Goal: Communication & Community: Answer question/provide support

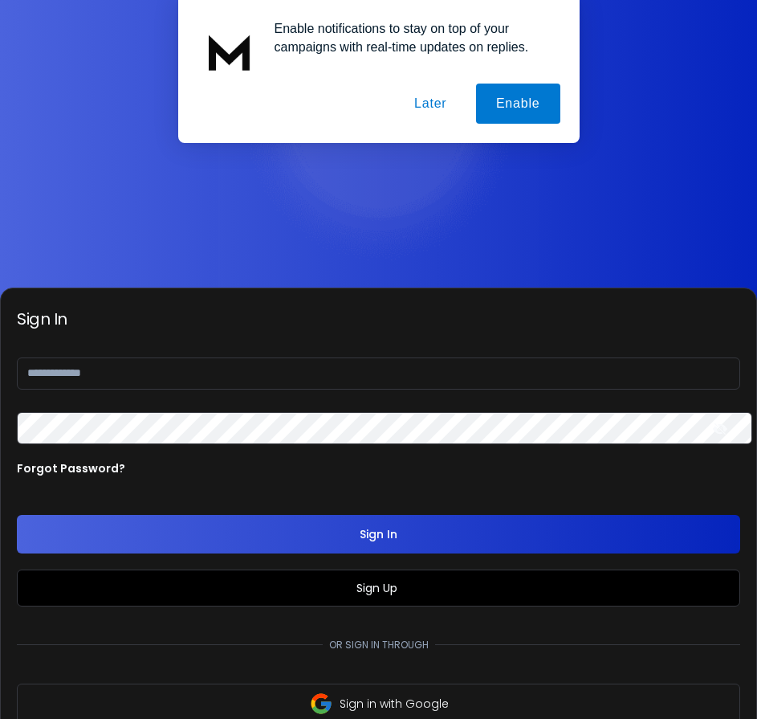
click at [198, 376] on input "email" at bounding box center [378, 373] width 723 height 32
type input "**********"
click at [17, 515] on button "Sign In" at bounding box center [378, 534] width 723 height 39
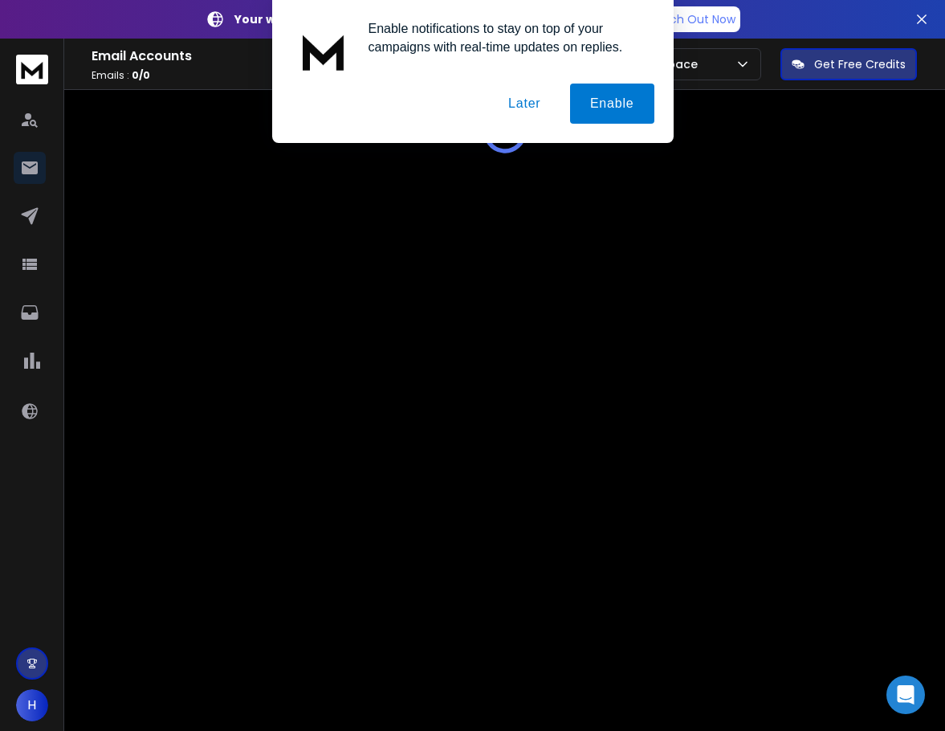
click at [533, 105] on button "Later" at bounding box center [524, 104] width 72 height 40
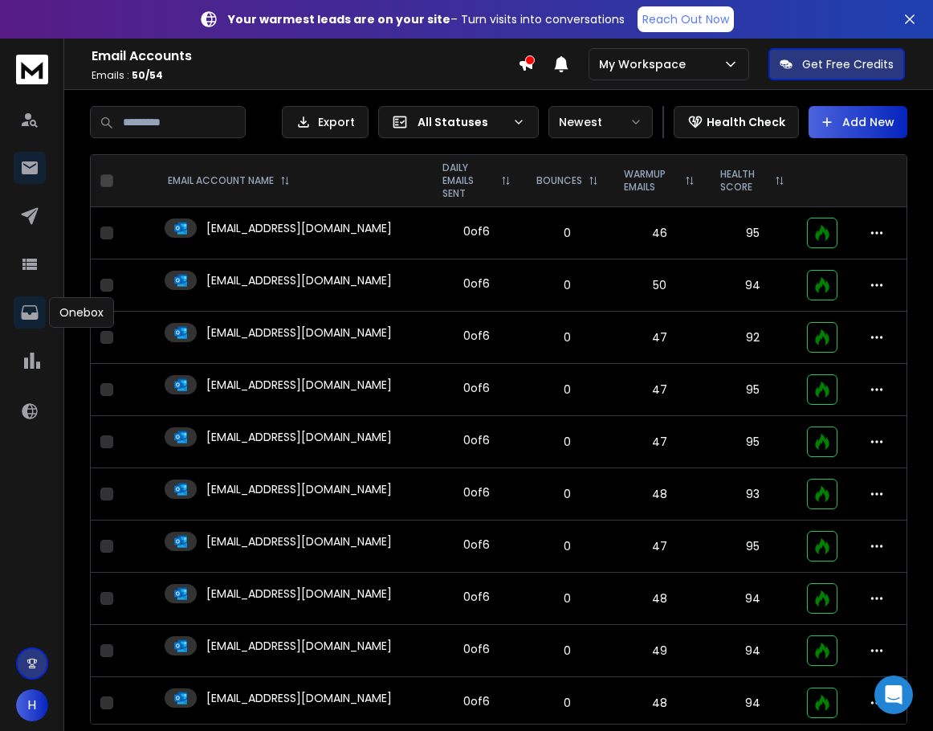
click at [30, 325] on link at bounding box center [30, 312] width 32 height 32
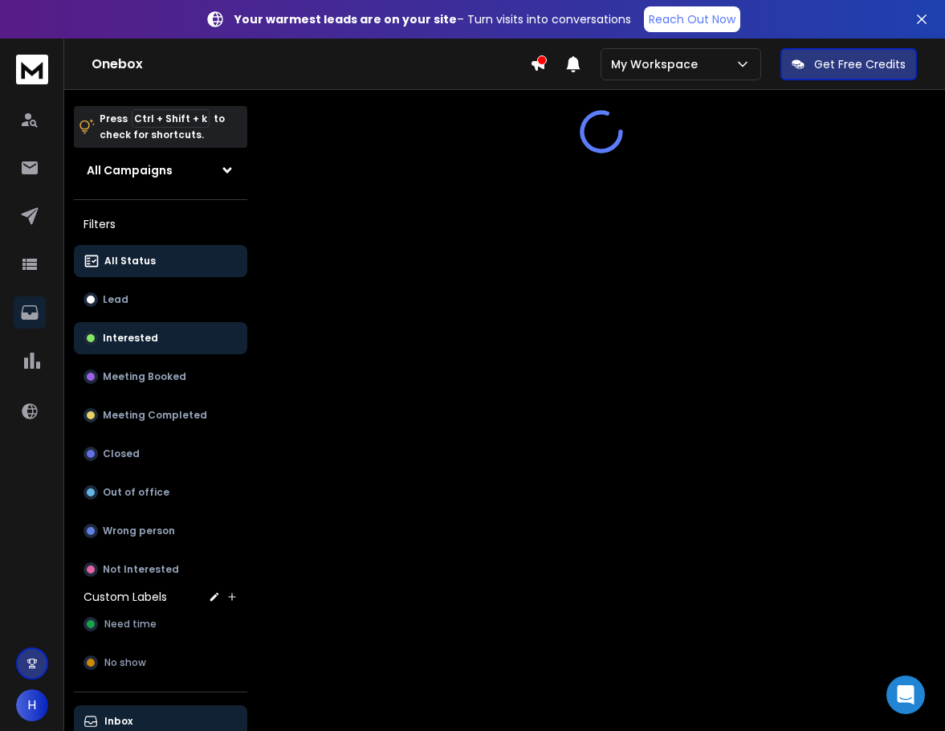
click at [183, 346] on div "All Status Lead Interested Meeting Booked Meeting Completed Closed Out of offic…" at bounding box center [160, 415] width 173 height 340
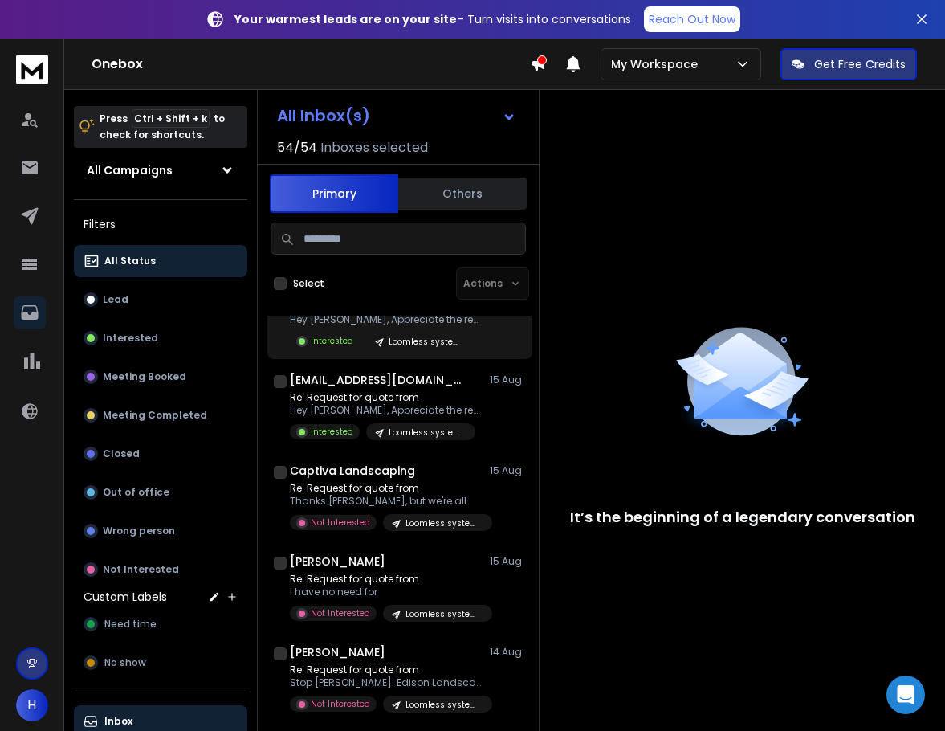
scroll to position [230, 0]
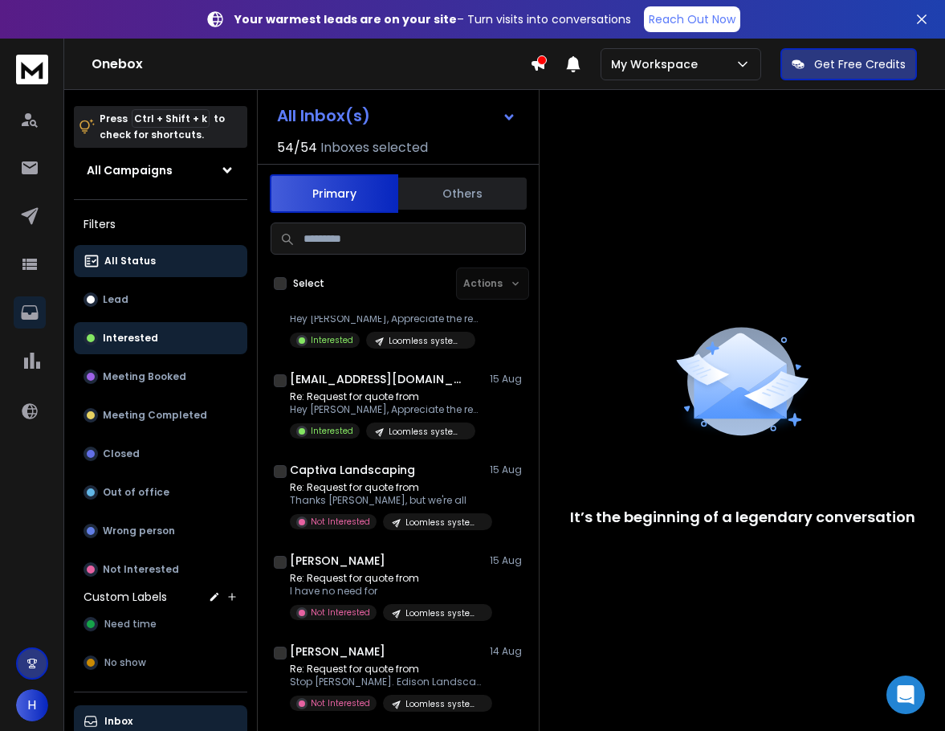
click at [165, 335] on button "Interested" at bounding box center [160, 338] width 173 height 32
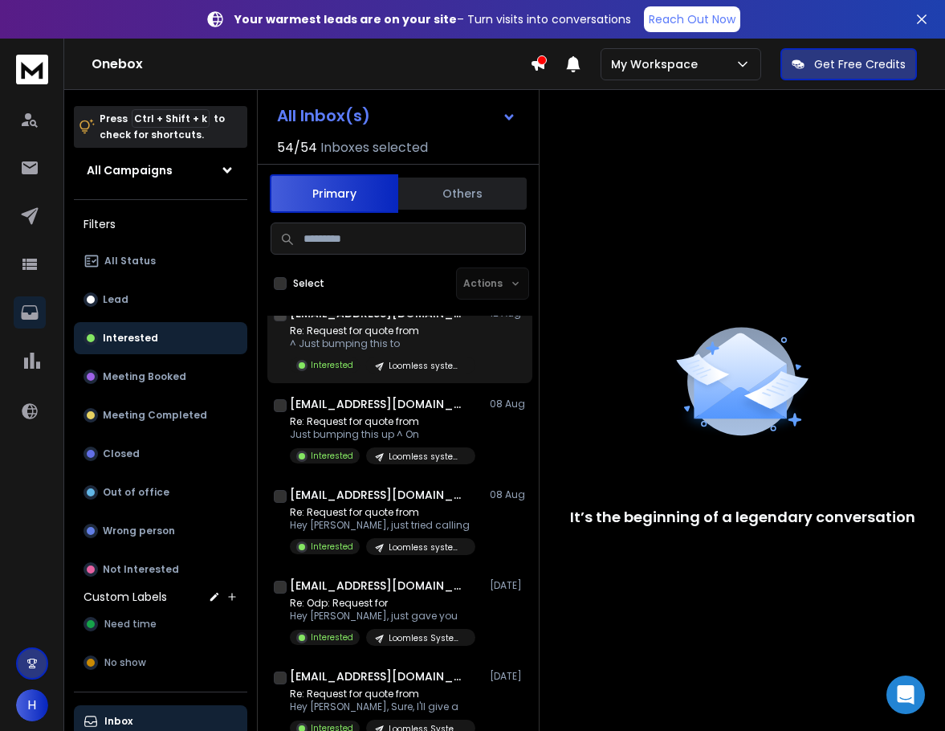
scroll to position [294, 0]
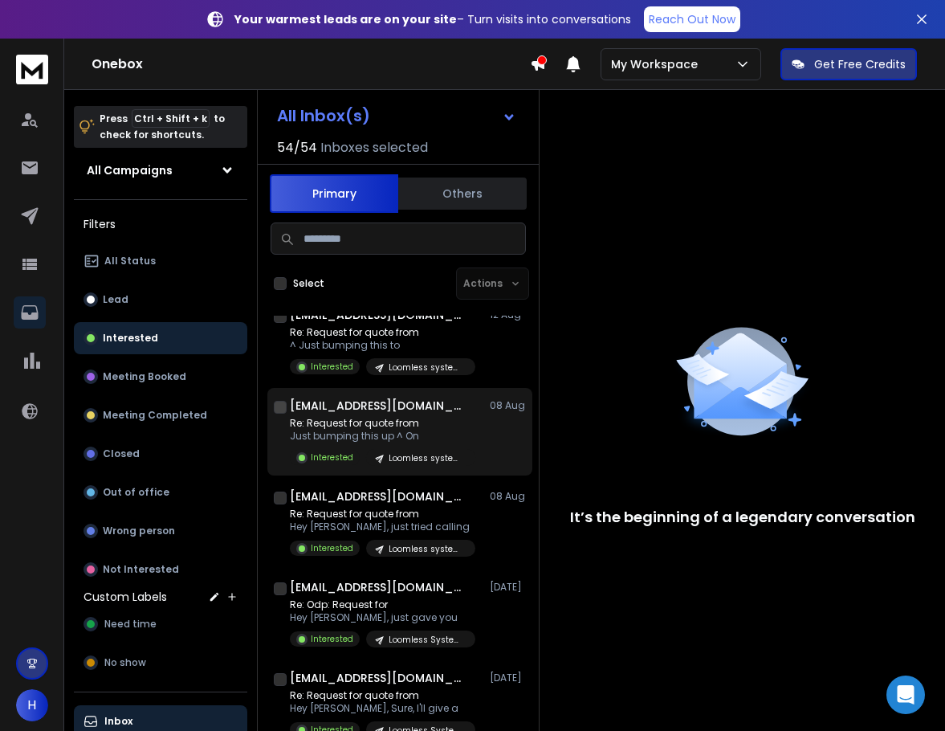
click at [447, 438] on p "Just bumping this up ^ On" at bounding box center [382, 436] width 185 height 13
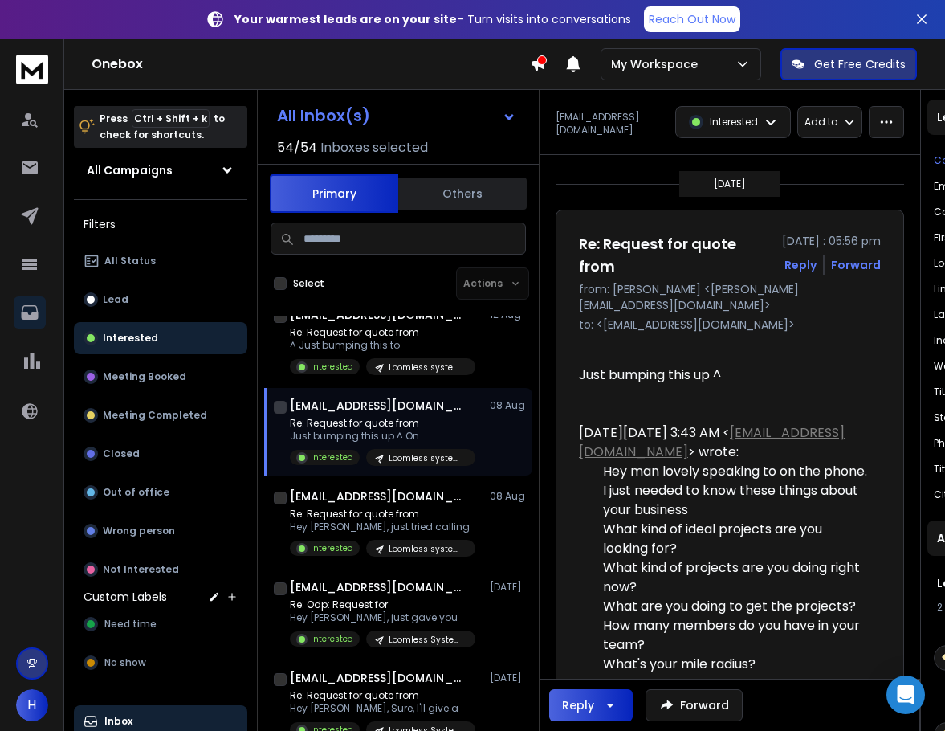
click at [574, 711] on div "Reply" at bounding box center [578, 705] width 32 height 16
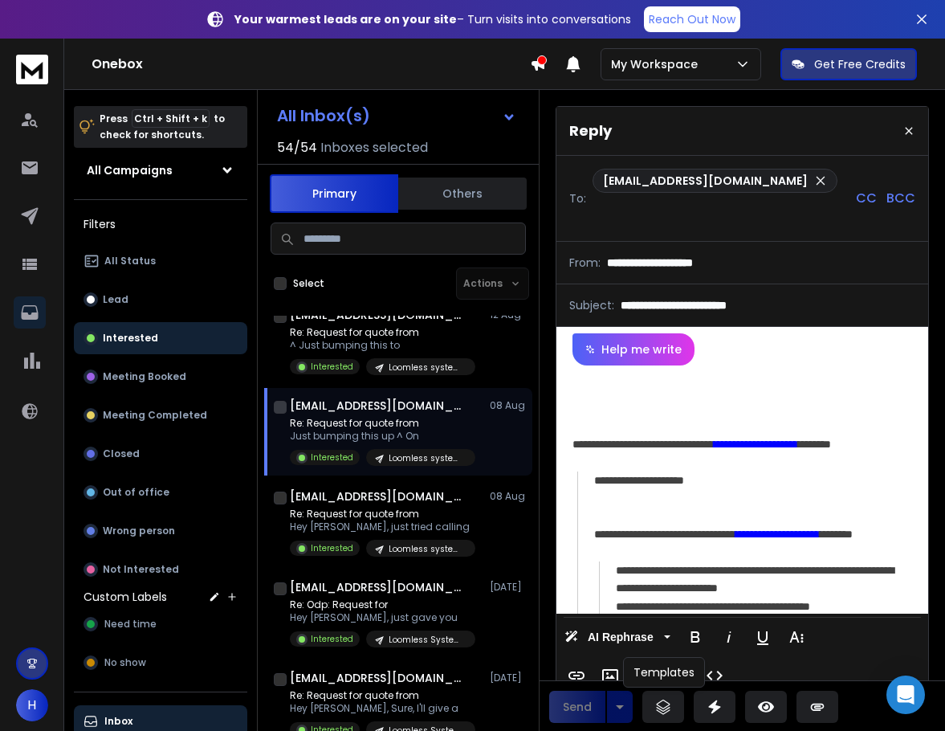
click at [662, 701] on icon at bounding box center [664, 704] width 14 height 10
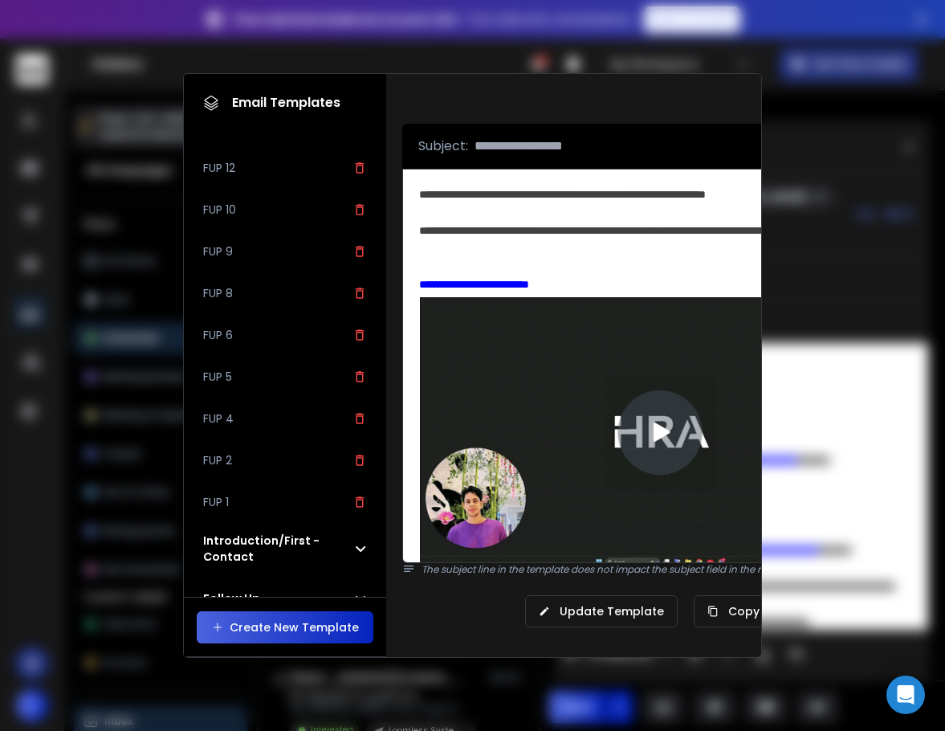
scroll to position [336, 0]
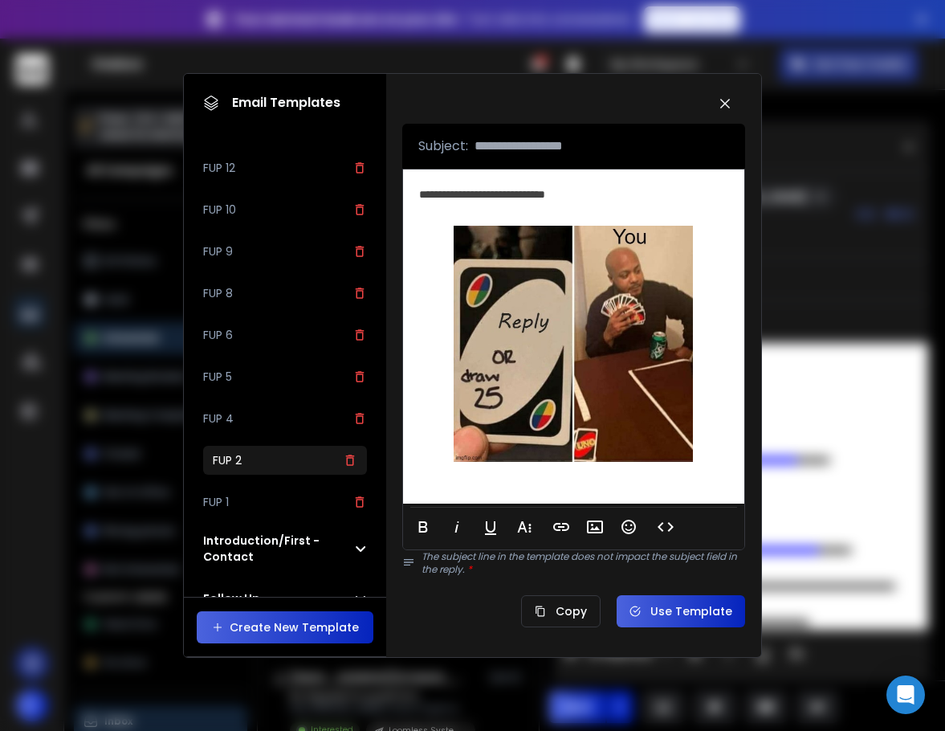
click at [691, 619] on button "Use Template" at bounding box center [681, 611] width 128 height 32
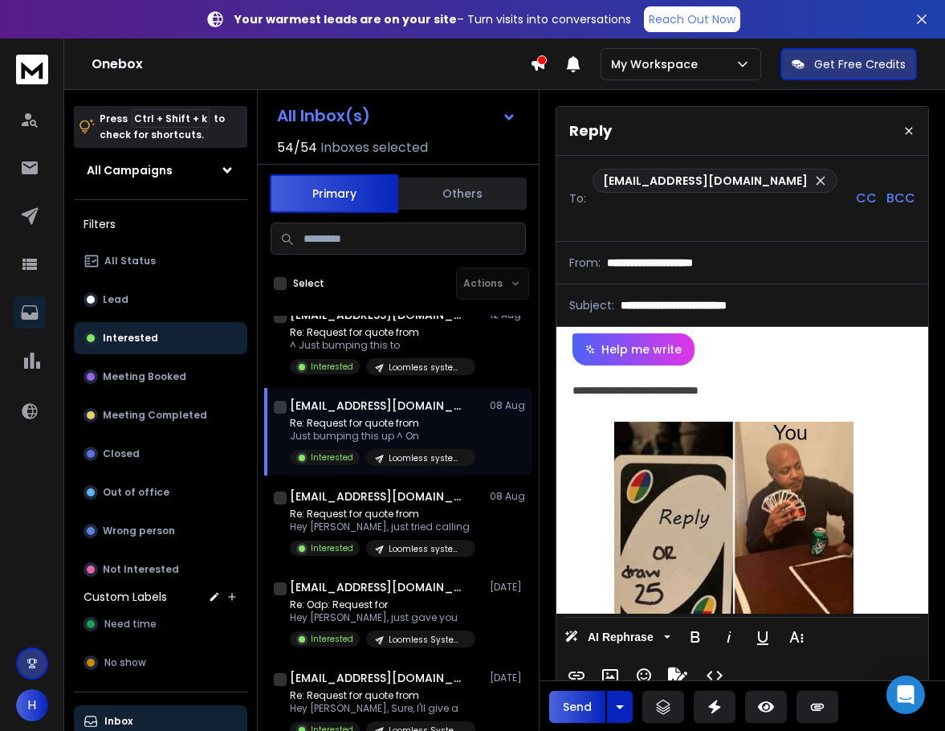
click at [576, 700] on button "Send" at bounding box center [577, 707] width 56 height 32
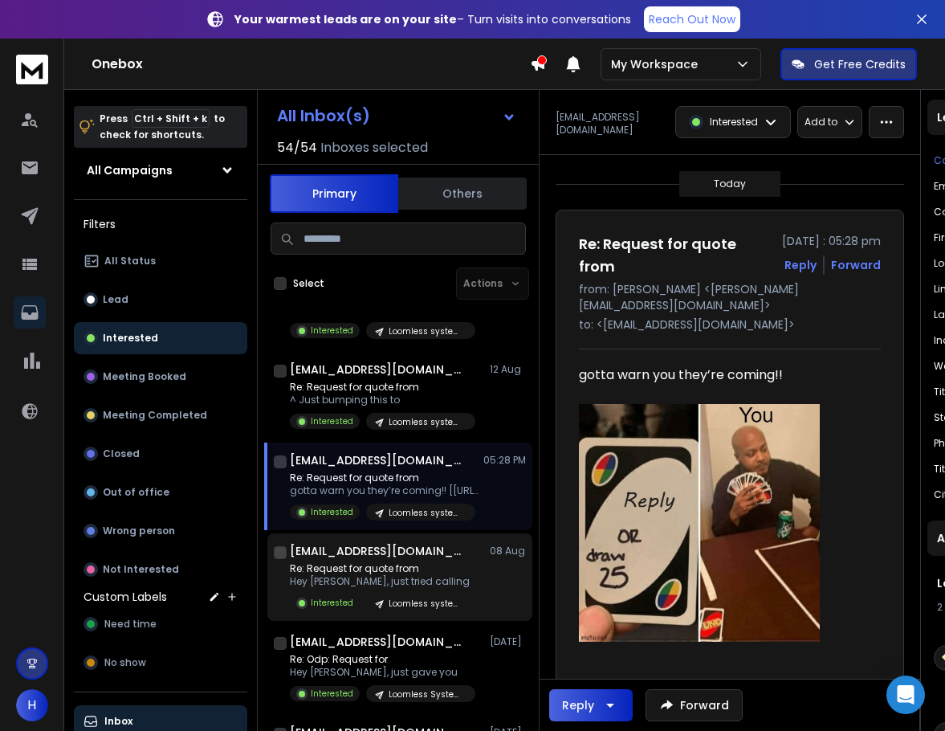
scroll to position [238, 0]
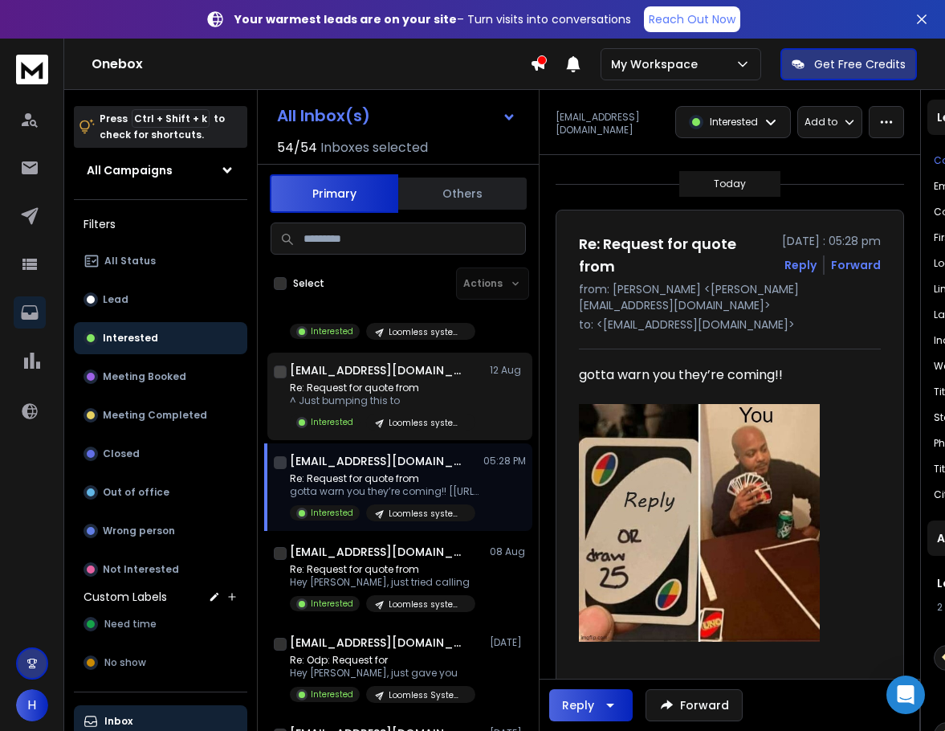
click at [410, 401] on p "^ Just bumping this to" at bounding box center [382, 400] width 185 height 13
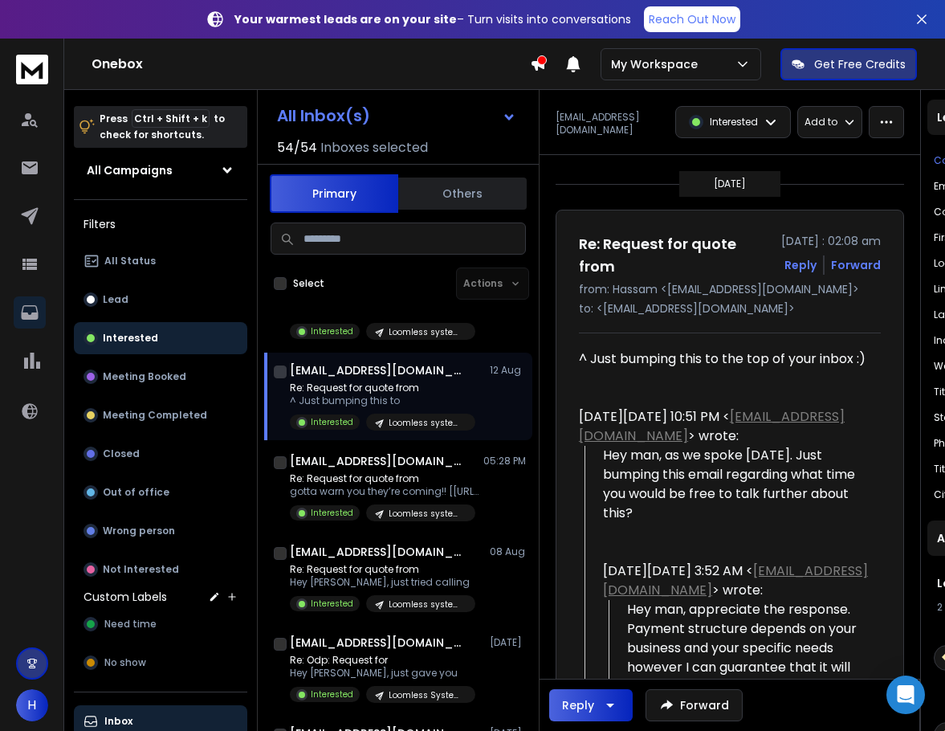
click at [582, 713] on div "Reply" at bounding box center [591, 704] width 58 height 19
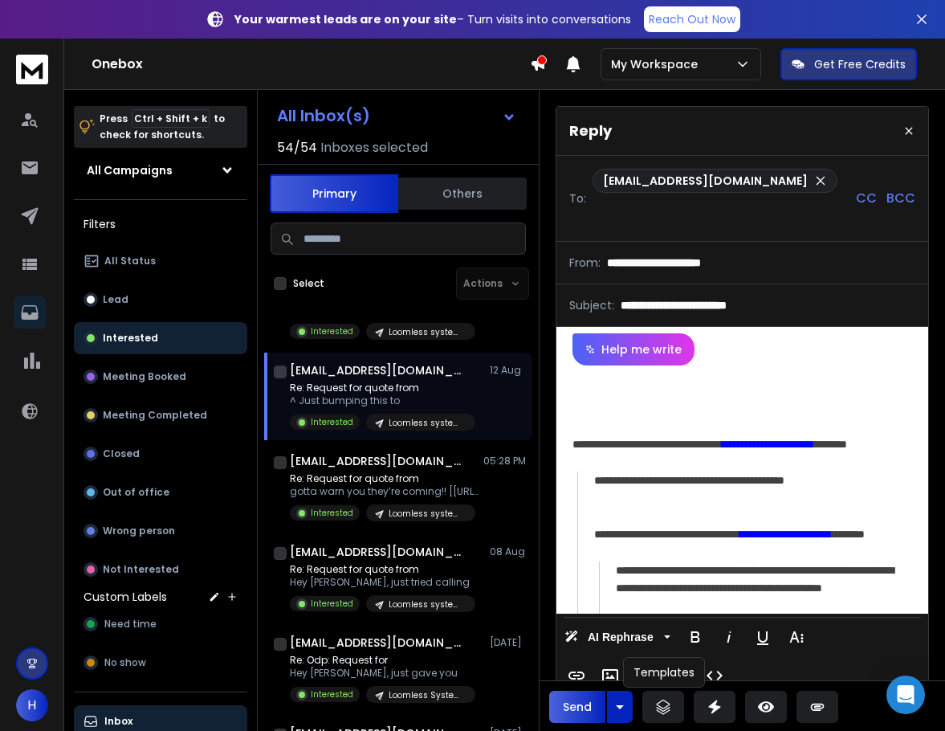
click at [659, 719] on button at bounding box center [663, 707] width 42 height 32
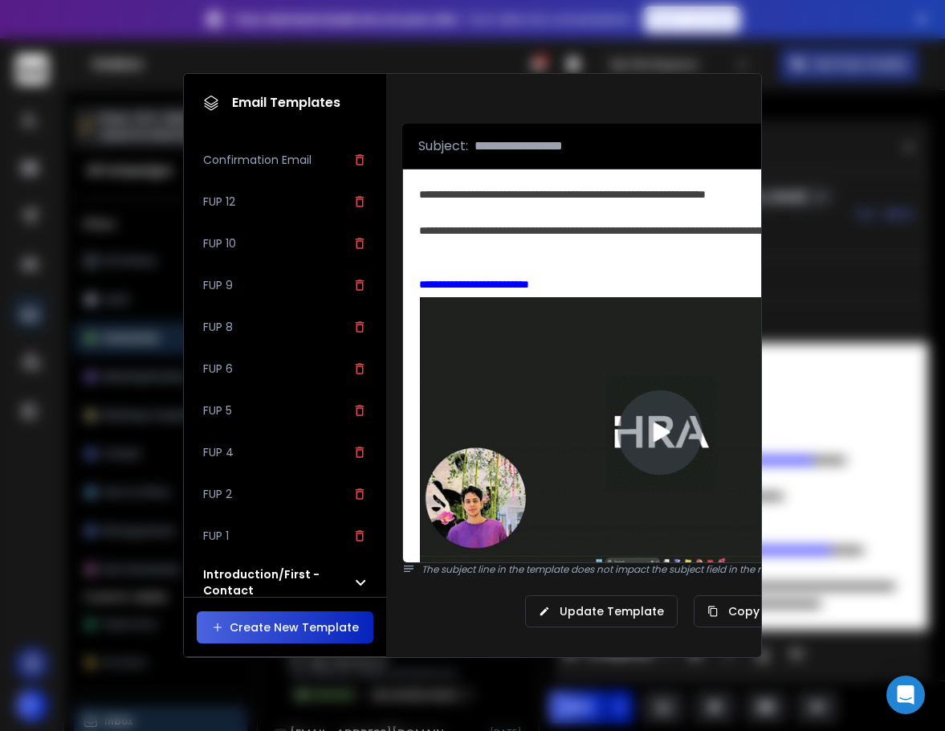
scroll to position [304, 0]
click at [281, 502] on div "FUP 2" at bounding box center [284, 493] width 163 height 29
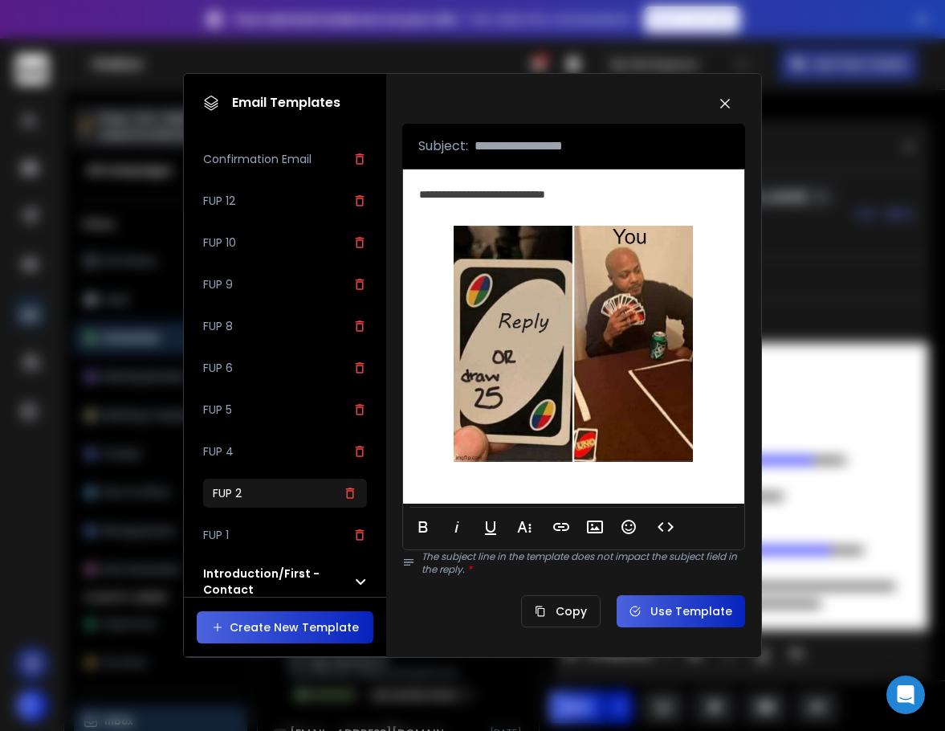
click at [678, 606] on button "Use Template" at bounding box center [681, 611] width 128 height 32
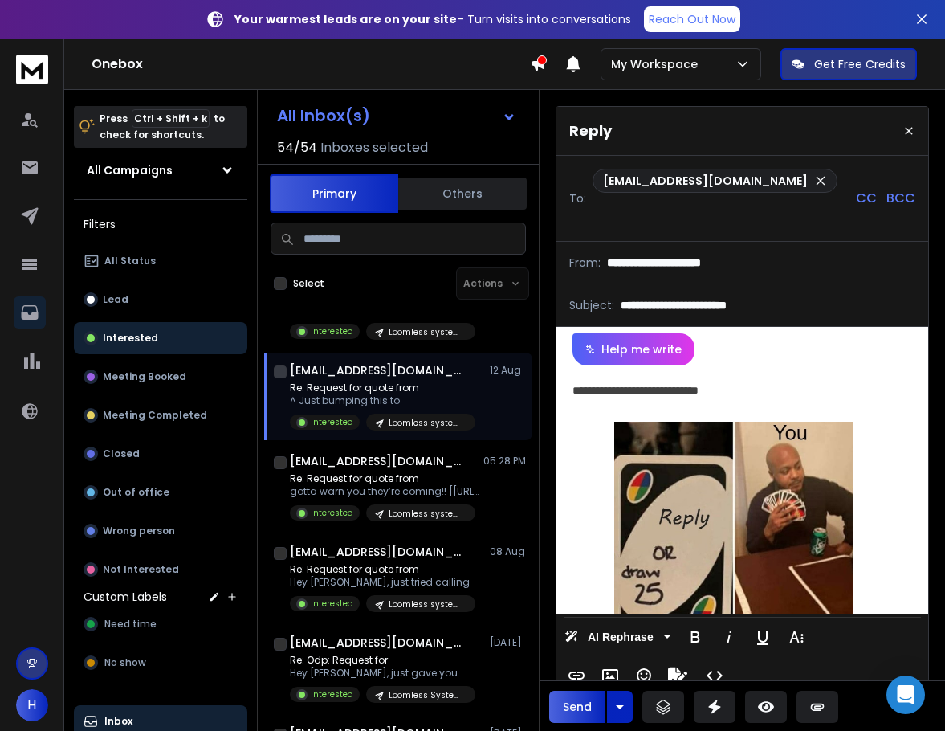
click at [575, 711] on button "Send" at bounding box center [577, 707] width 56 height 32
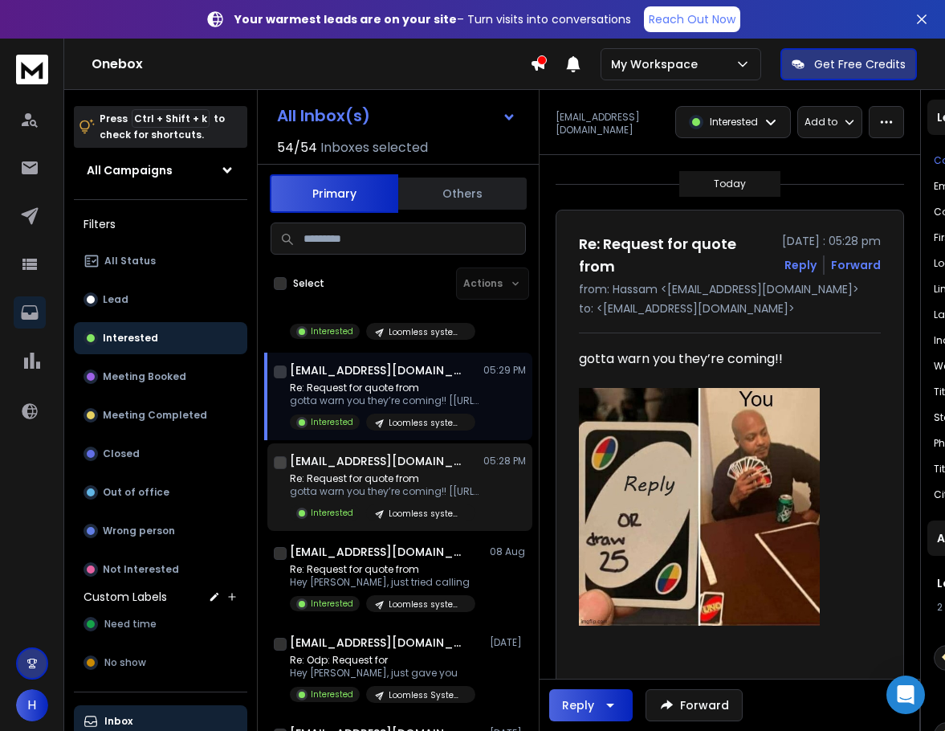
scroll to position [92, 0]
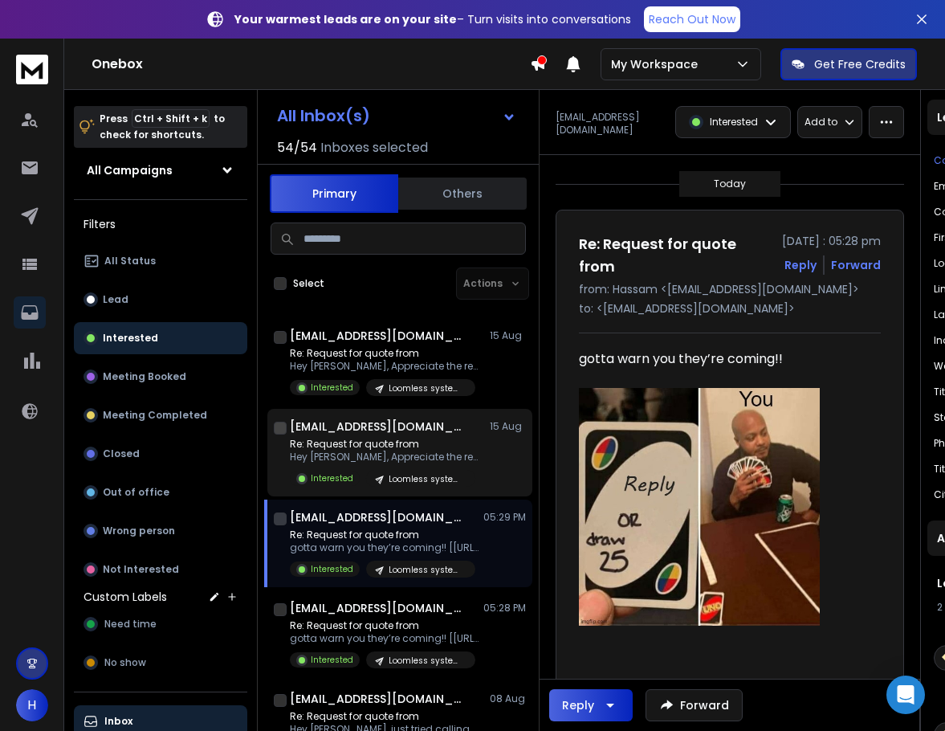
click at [431, 443] on p "Re: Request for quote from" at bounding box center [386, 444] width 193 height 13
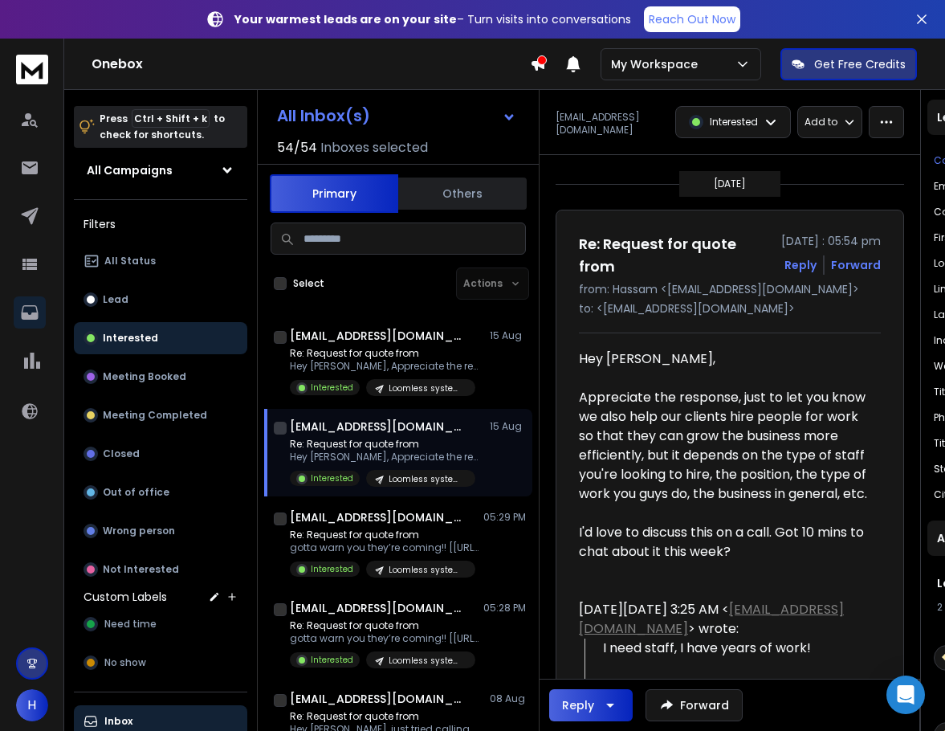
click at [577, 702] on div "Reply" at bounding box center [578, 705] width 32 height 16
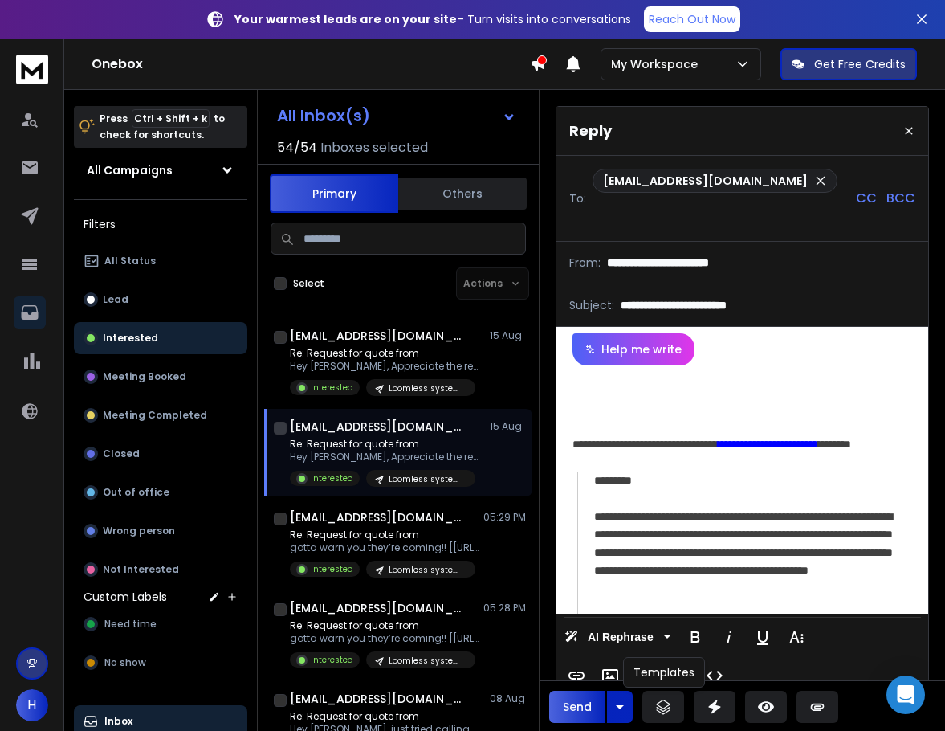
click at [658, 707] on icon at bounding box center [663, 707] width 16 height 16
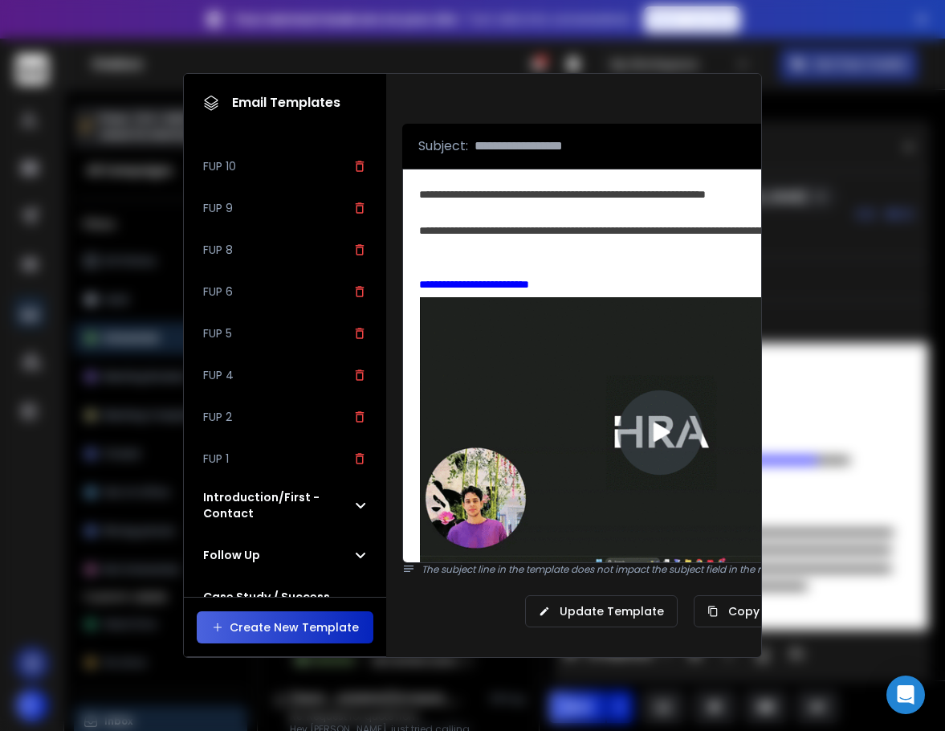
scroll to position [380, 0]
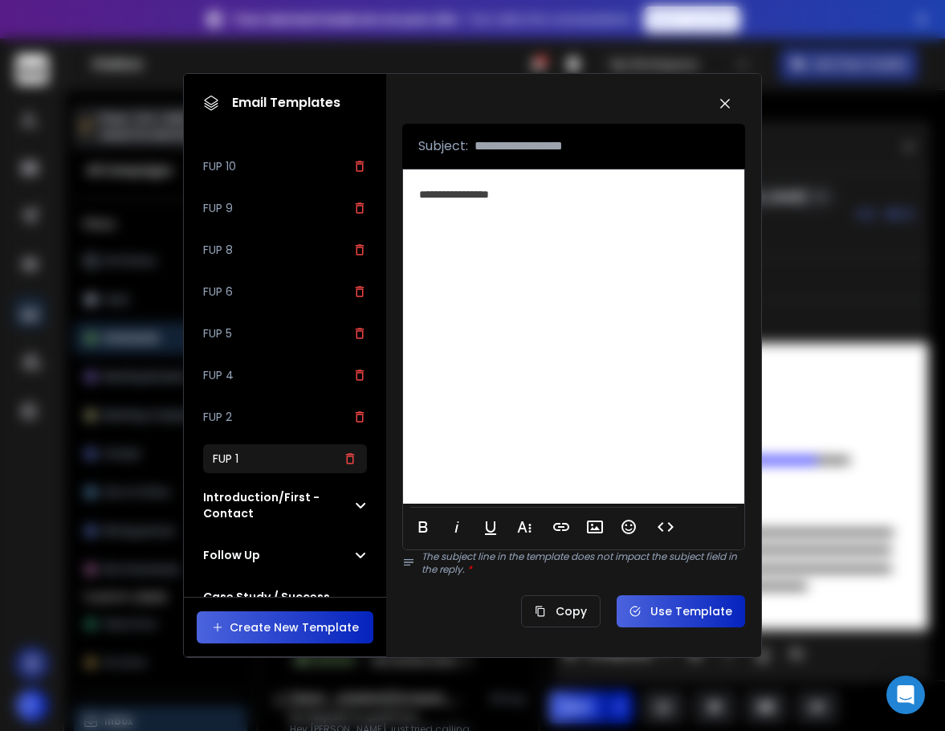
click at [654, 606] on button "Use Template" at bounding box center [681, 611] width 128 height 32
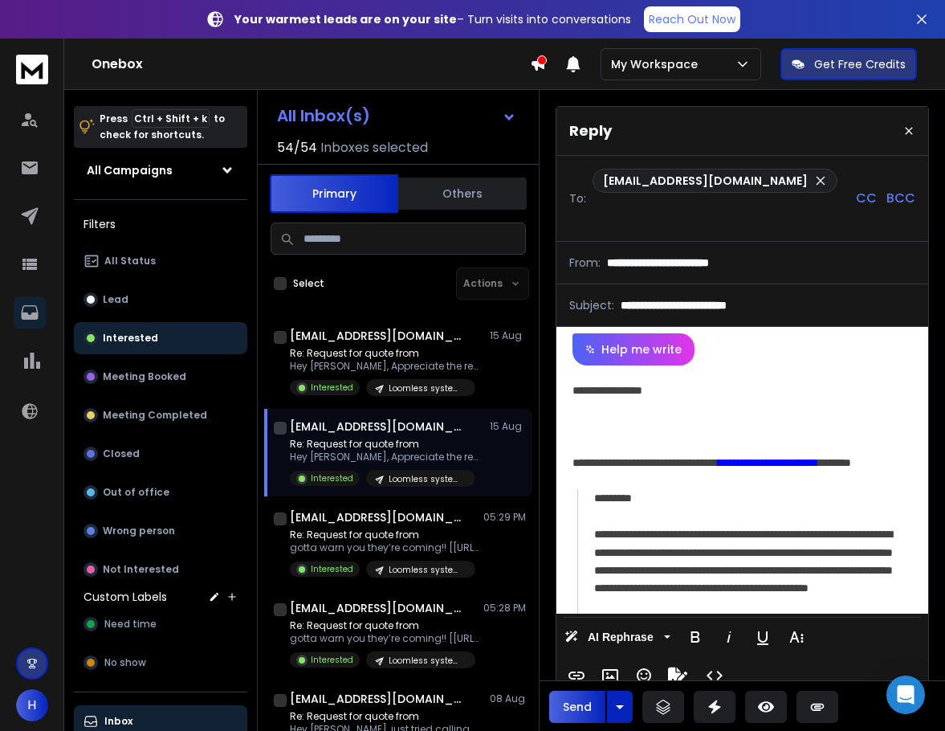
click at [574, 695] on button "Send" at bounding box center [577, 707] width 56 height 32
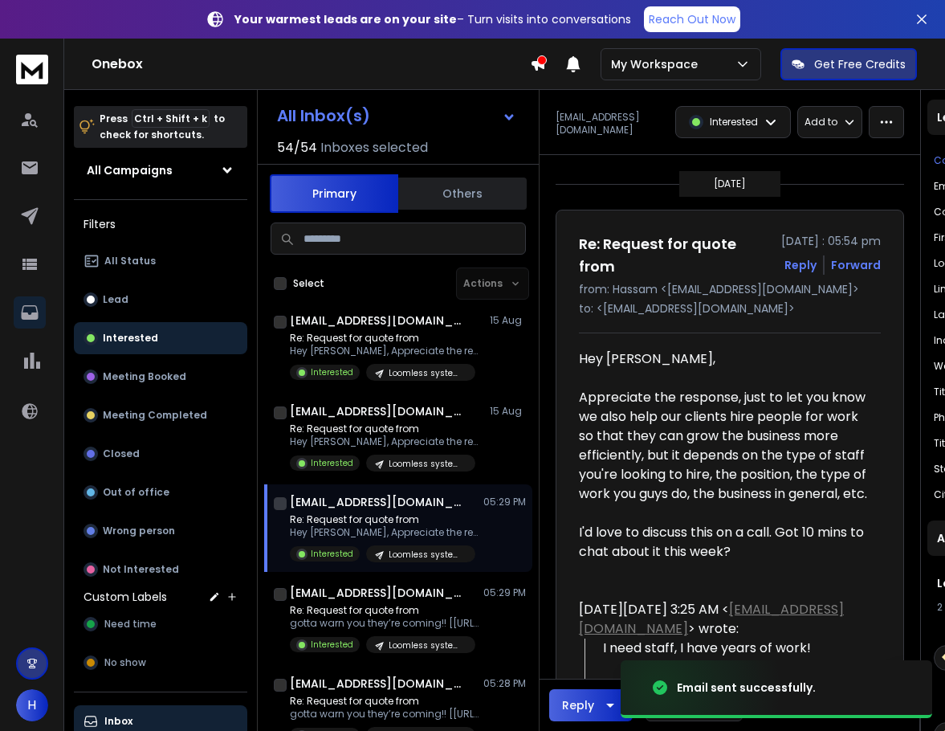
scroll to position [13, 0]
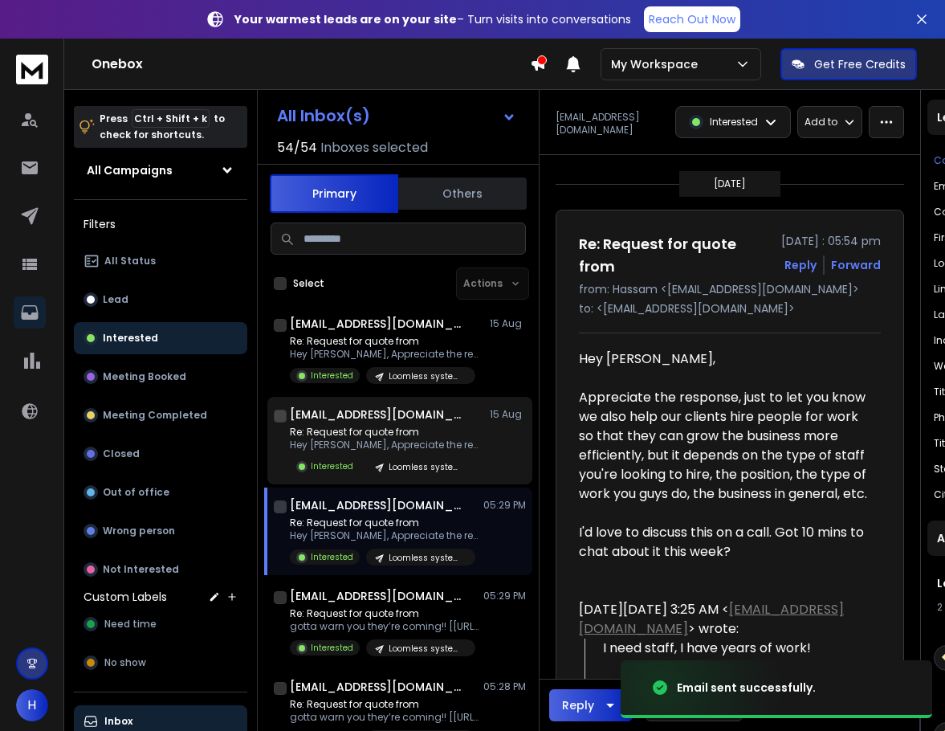
click at [405, 426] on p "Re: Request for quote from" at bounding box center [386, 432] width 193 height 13
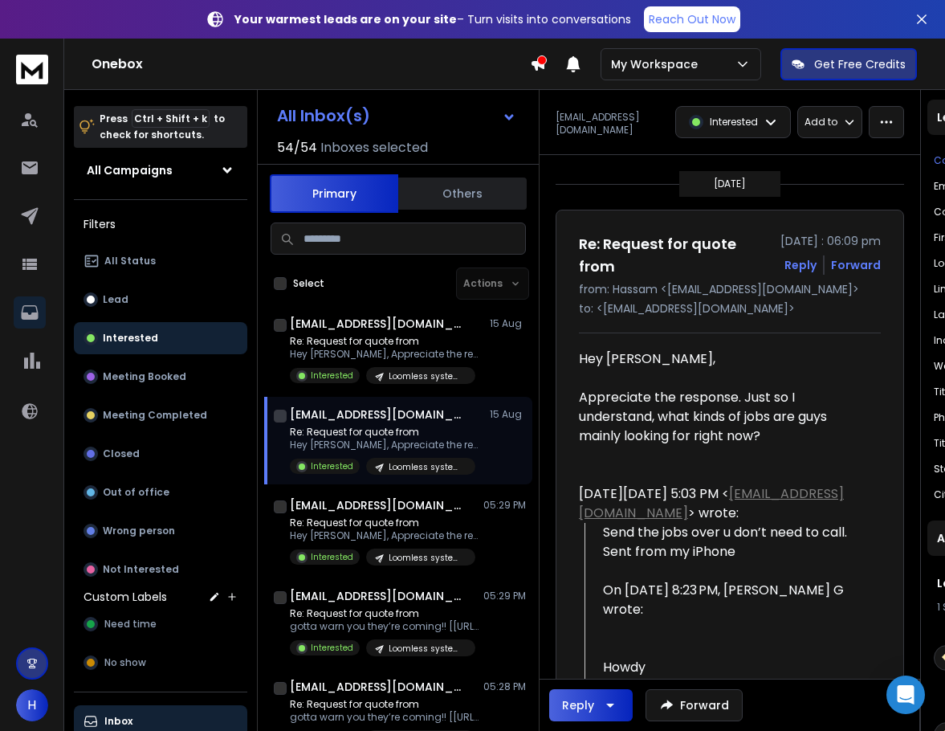
click at [574, 704] on div "Reply" at bounding box center [578, 705] width 32 height 16
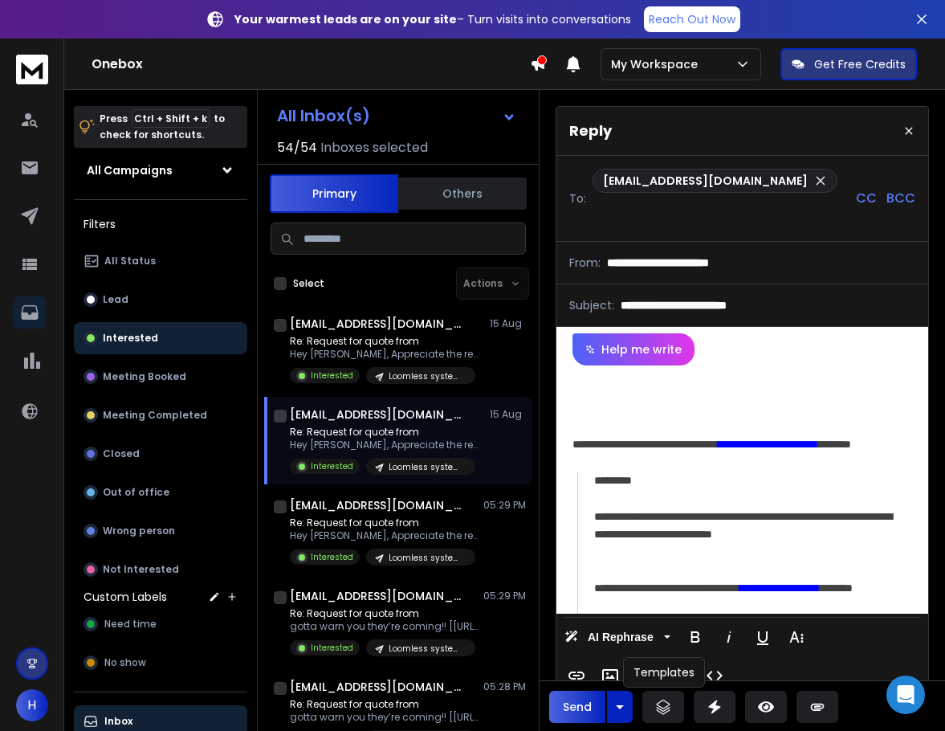
click at [665, 715] on button at bounding box center [663, 707] width 42 height 32
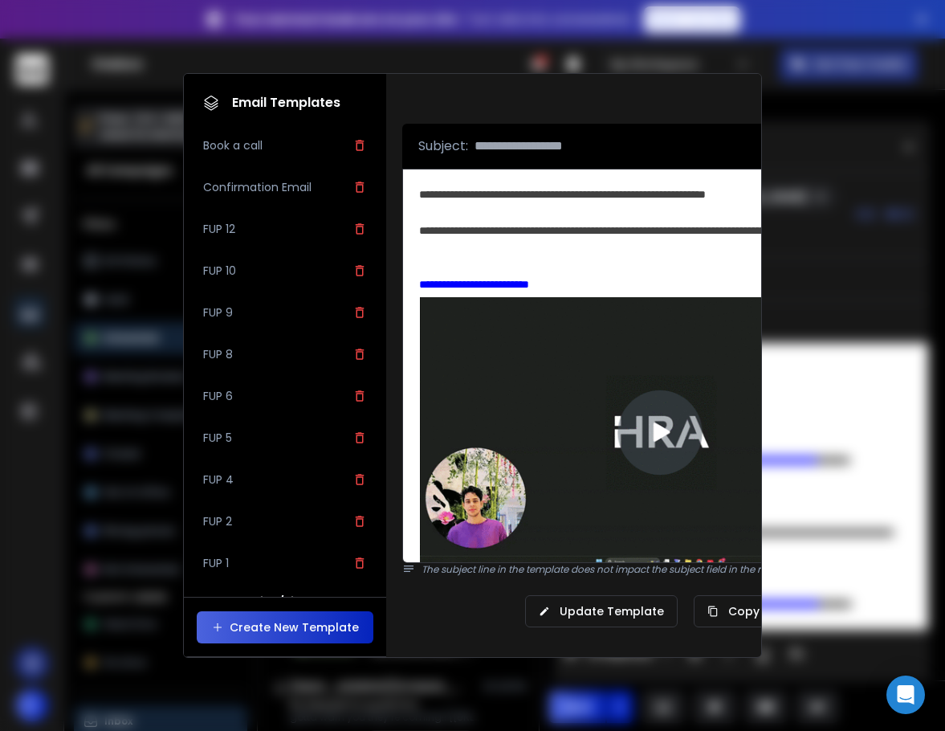
scroll to position [300, 0]
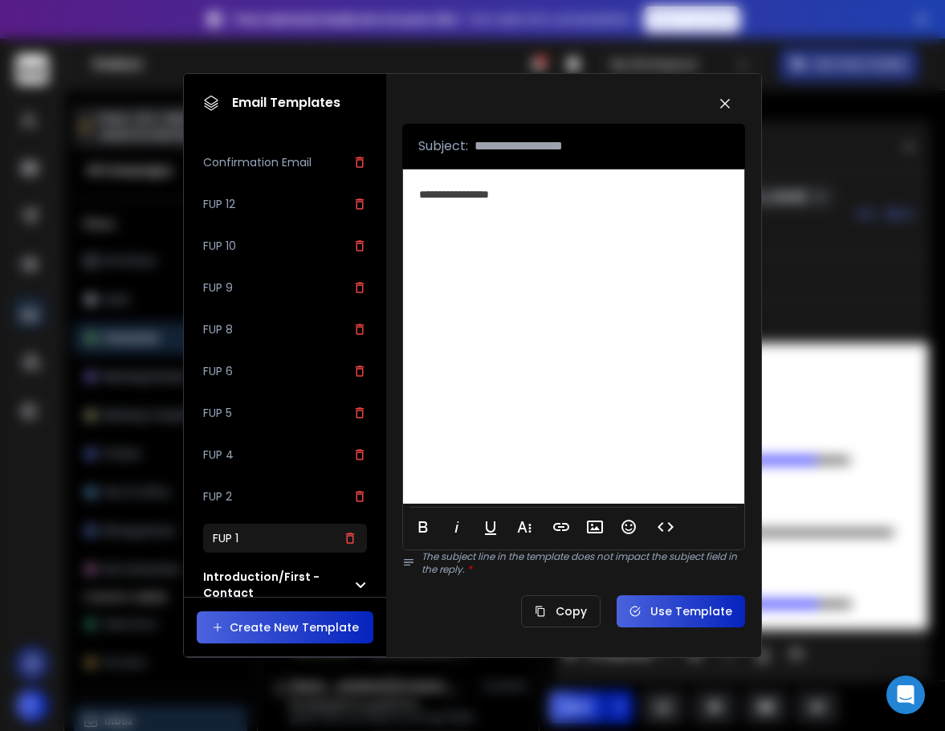
click at [645, 608] on button "Use Template" at bounding box center [681, 611] width 128 height 32
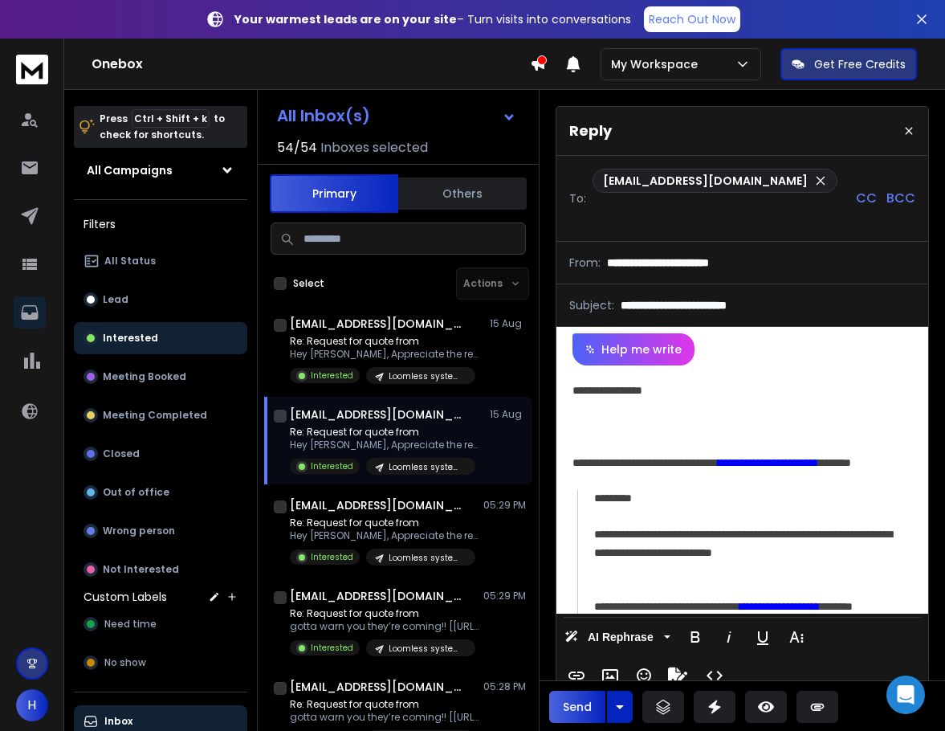
click at [571, 707] on button "Send" at bounding box center [577, 707] width 56 height 32
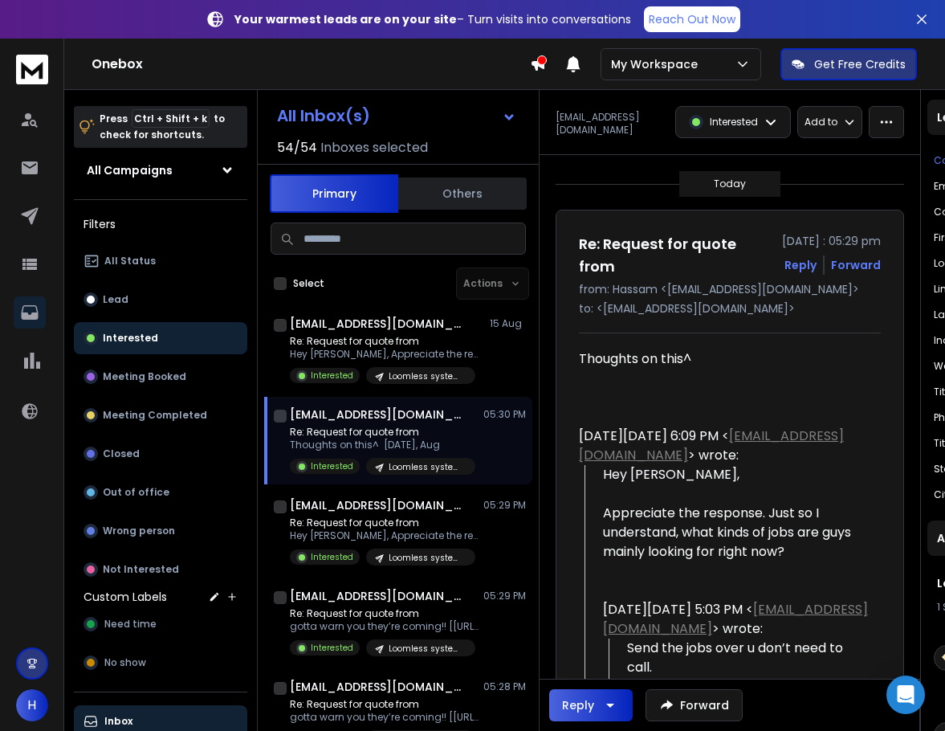
scroll to position [0, 0]
